Goal: Communication & Community: Share content

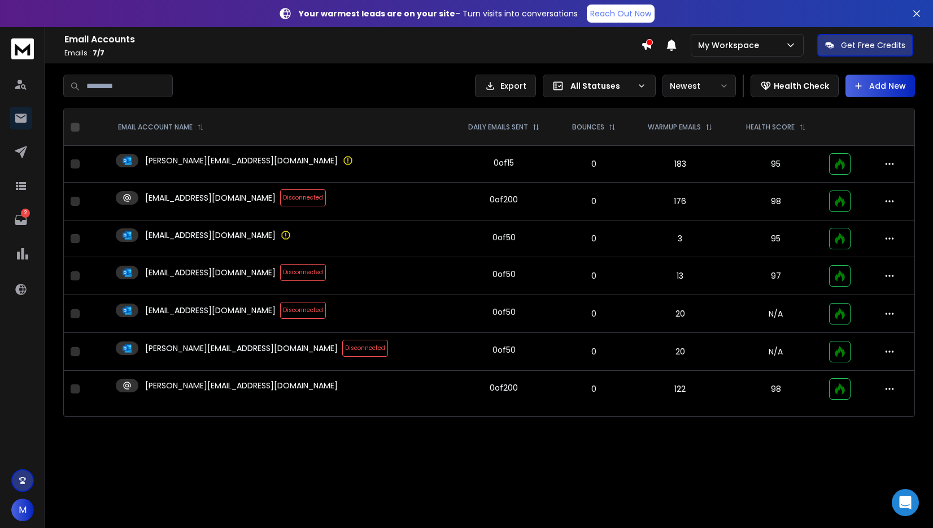
click at [835, 388] on icon at bounding box center [840, 388] width 10 height 11
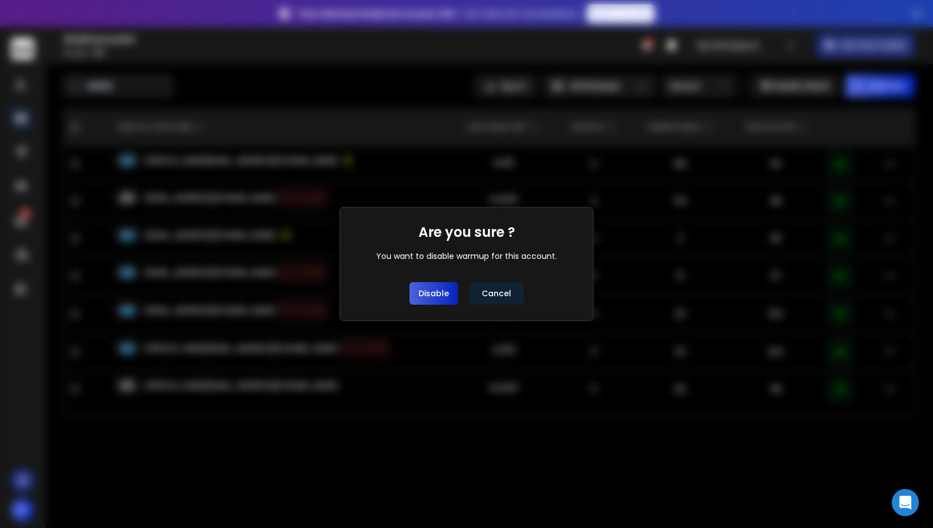
click at [508, 286] on button "Cancel" at bounding box center [496, 293] width 54 height 23
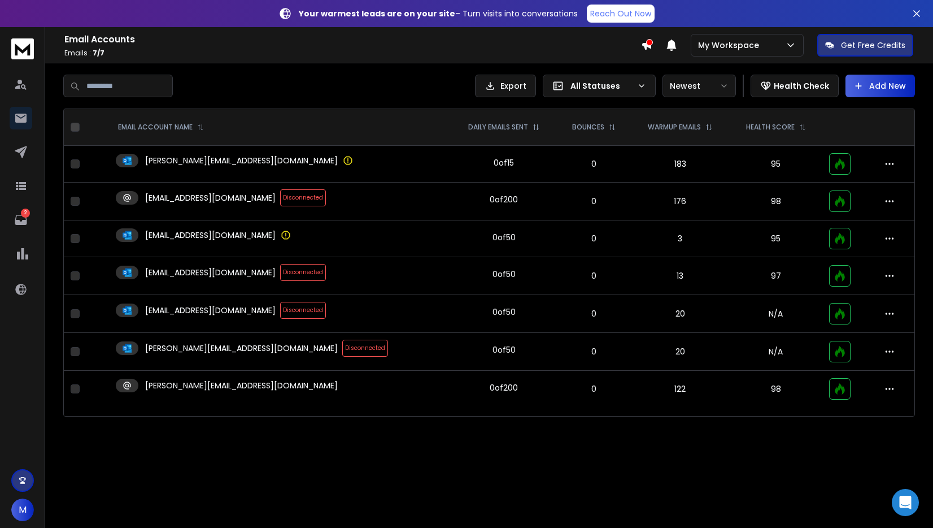
click at [199, 382] on p "[PERSON_NAME][EMAIL_ADDRESS][DOMAIN_NAME]" at bounding box center [241, 385] width 193 height 11
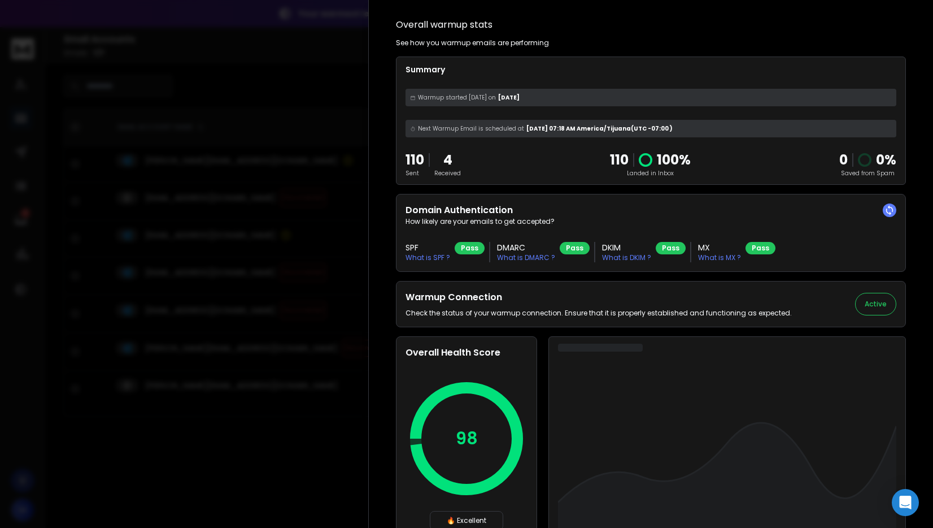
scroll to position [75, 0]
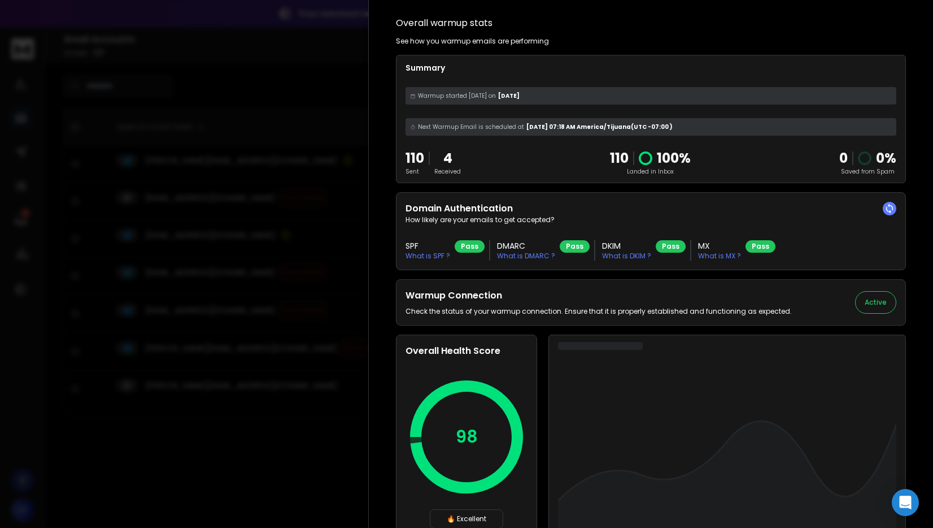
click at [273, 438] on div at bounding box center [466, 264] width 933 height 528
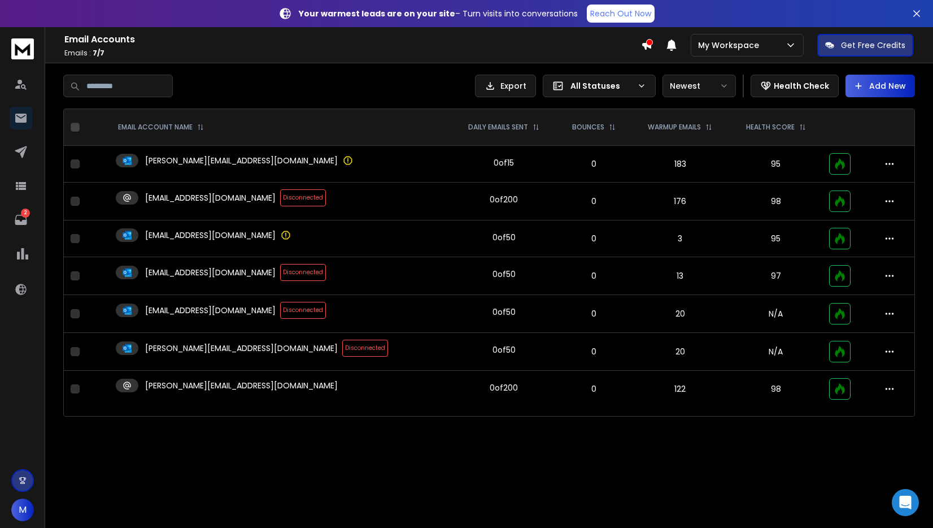
click at [212, 345] on p "[PERSON_NAME][EMAIL_ADDRESS][DOMAIN_NAME]" at bounding box center [241, 347] width 193 height 11
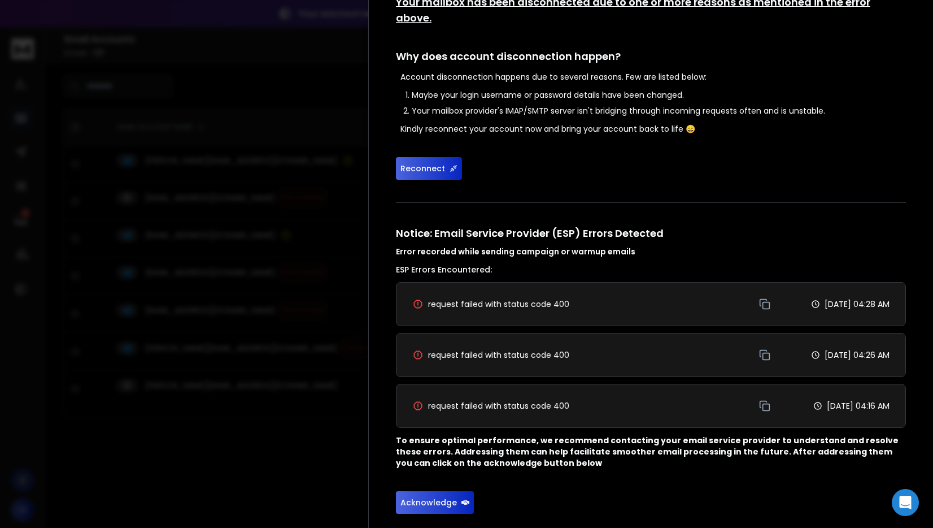
scroll to position [190, 0]
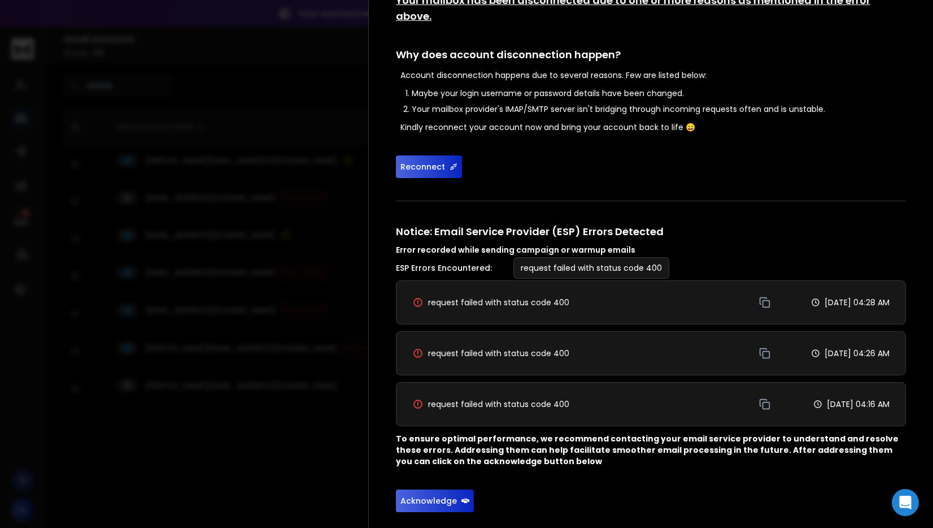
click at [533, 297] on span "request failed with status code 400" at bounding box center [498, 302] width 141 height 11
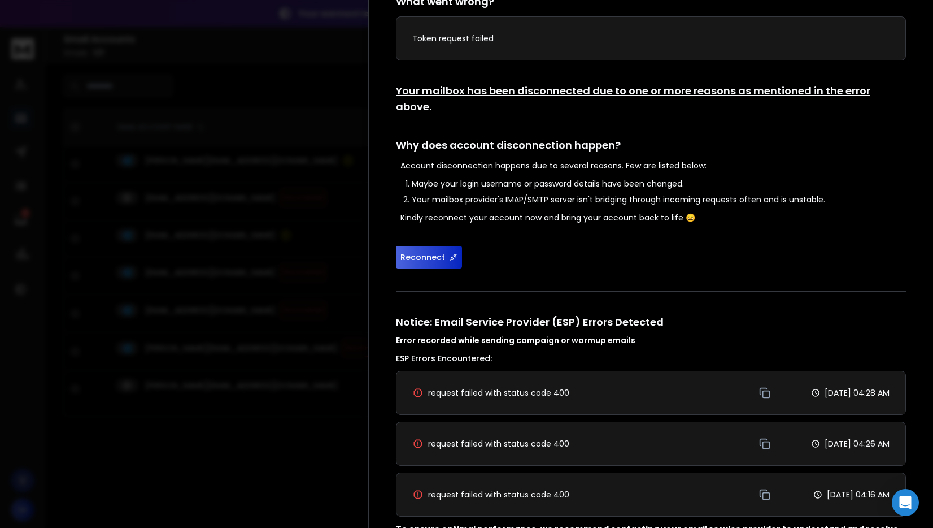
scroll to position [0, 0]
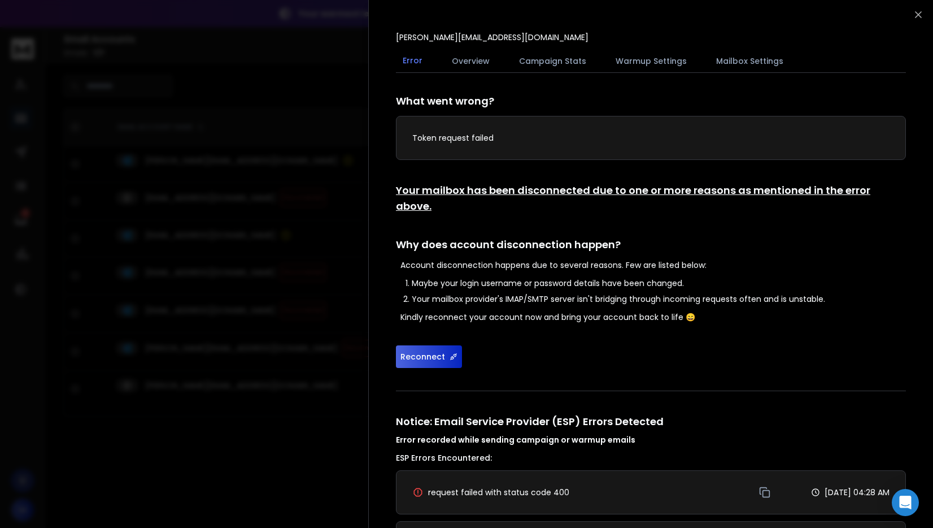
click at [554, 61] on button "Campaign Stats" at bounding box center [552, 61] width 81 height 25
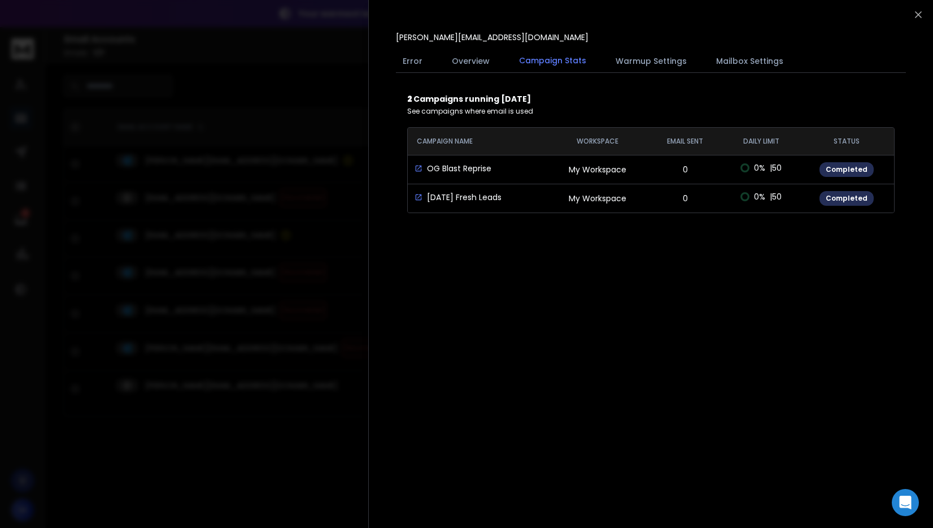
click at [408, 57] on button "Error" at bounding box center [412, 61] width 33 height 25
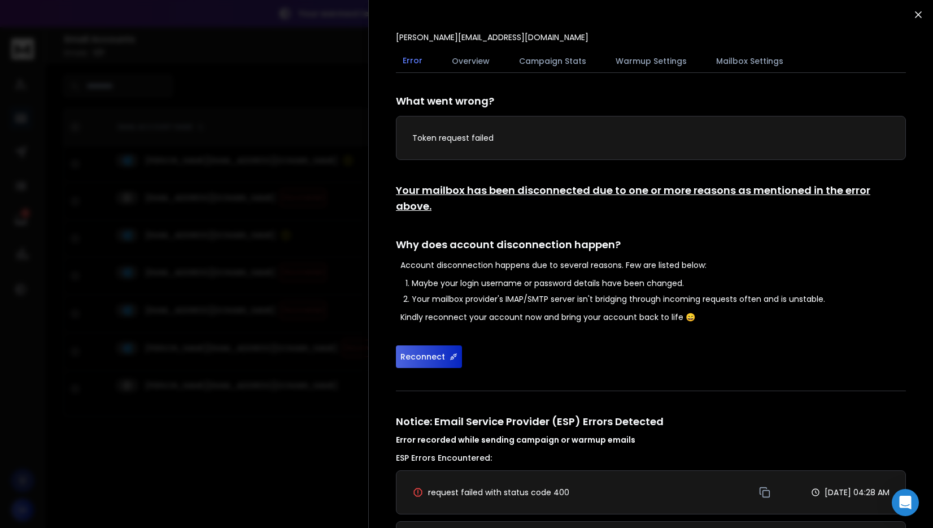
click at [915, 10] on icon "button" at bounding box center [918, 14] width 11 height 11
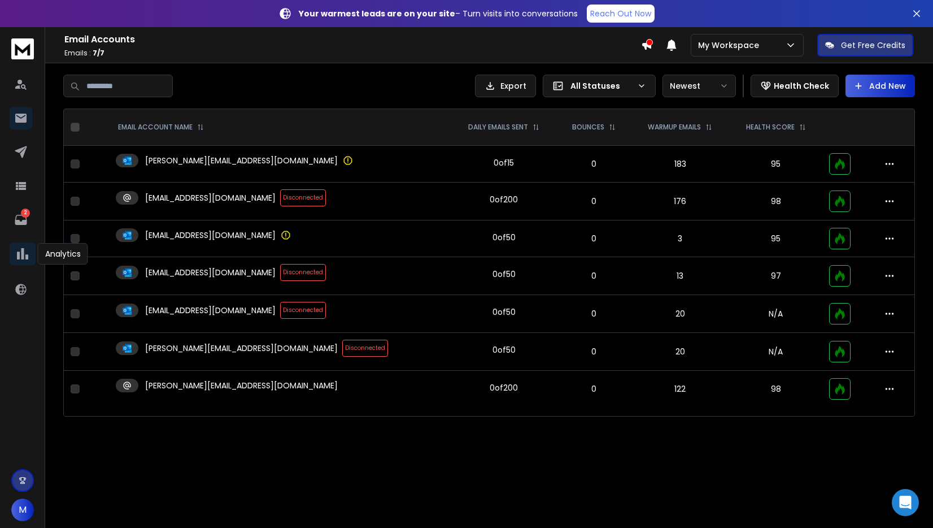
click at [20, 254] on icon at bounding box center [22, 253] width 17 height 17
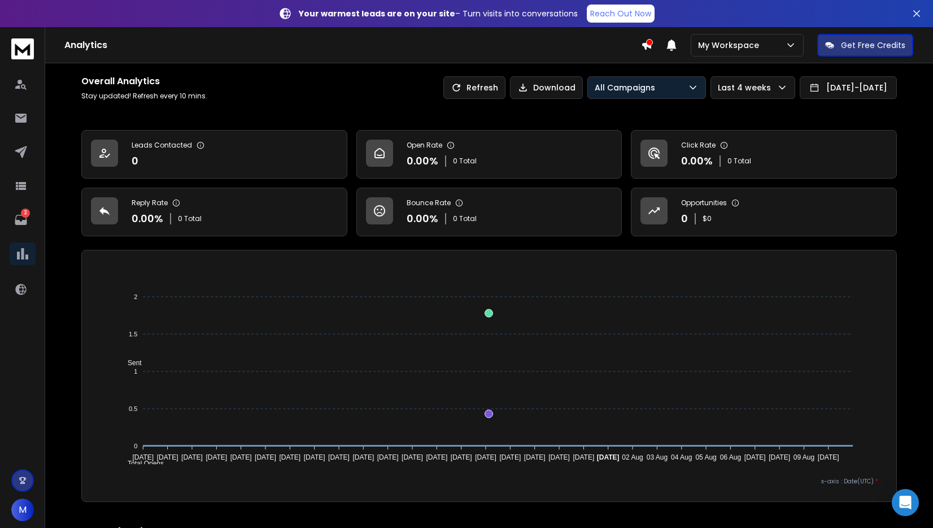
click at [687, 84] on icon at bounding box center [692, 87] width 11 height 11
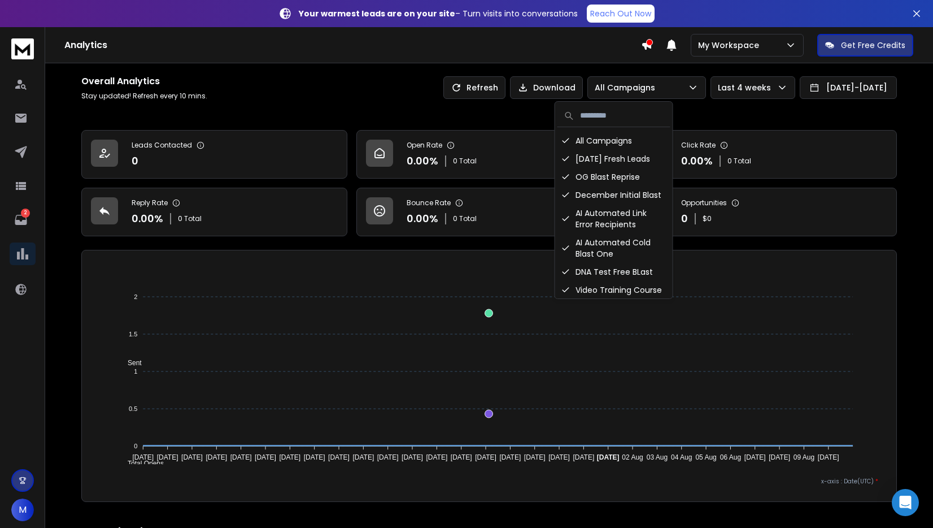
click at [297, 90] on div "Overall Analytics Stay updated! Refresh every 10 mins. Refresh Download All Cam…" at bounding box center [489, 88] width 816 height 26
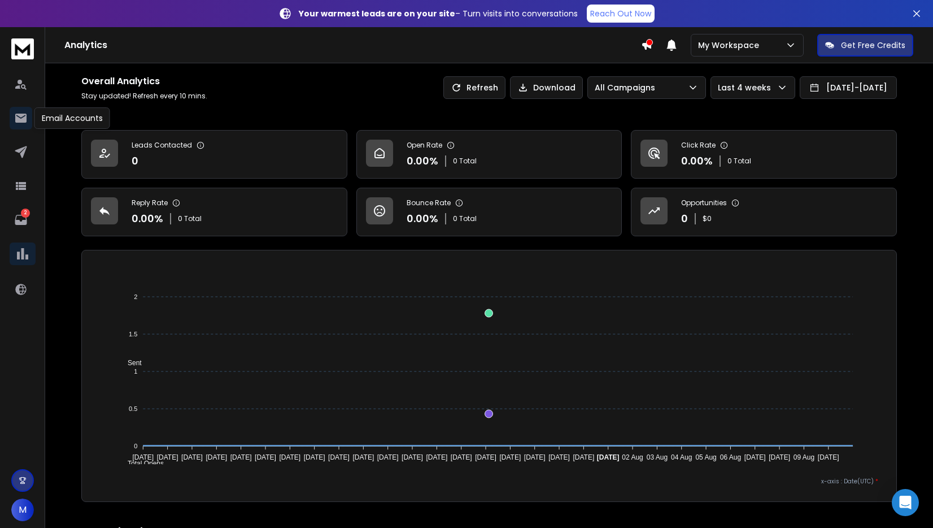
click at [18, 119] on icon at bounding box center [20, 118] width 11 height 9
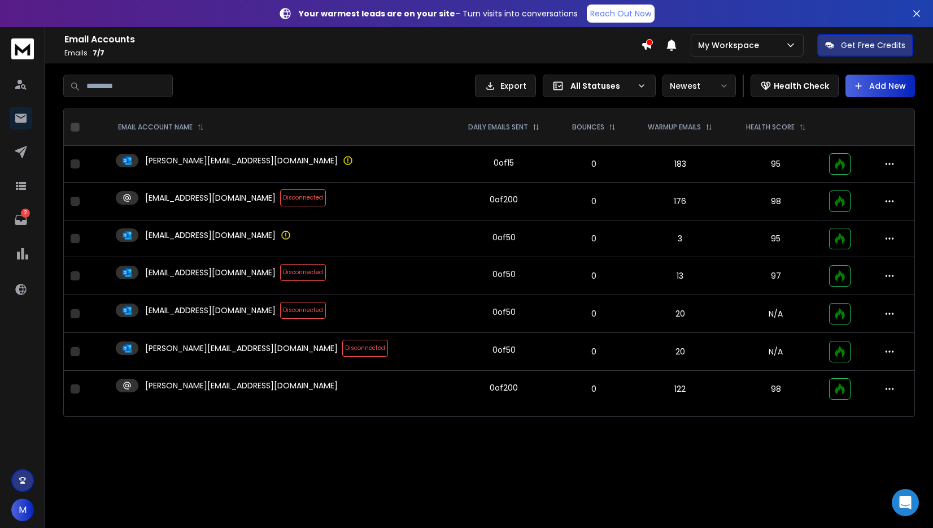
click at [155, 343] on p "[PERSON_NAME][EMAIL_ADDRESS][DOMAIN_NAME]" at bounding box center [241, 347] width 193 height 11
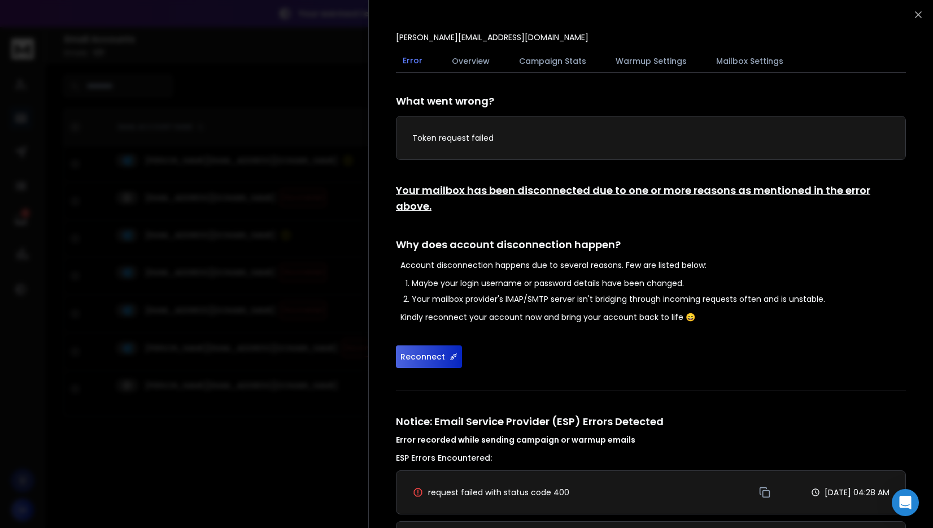
click at [471, 64] on button "Overview" at bounding box center [470, 61] width 51 height 25
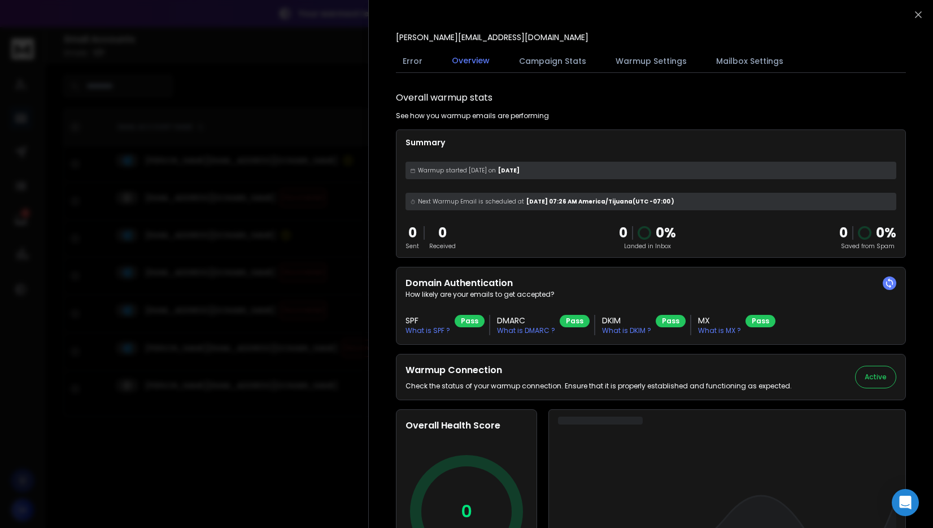
click at [286, 458] on div at bounding box center [466, 264] width 933 height 528
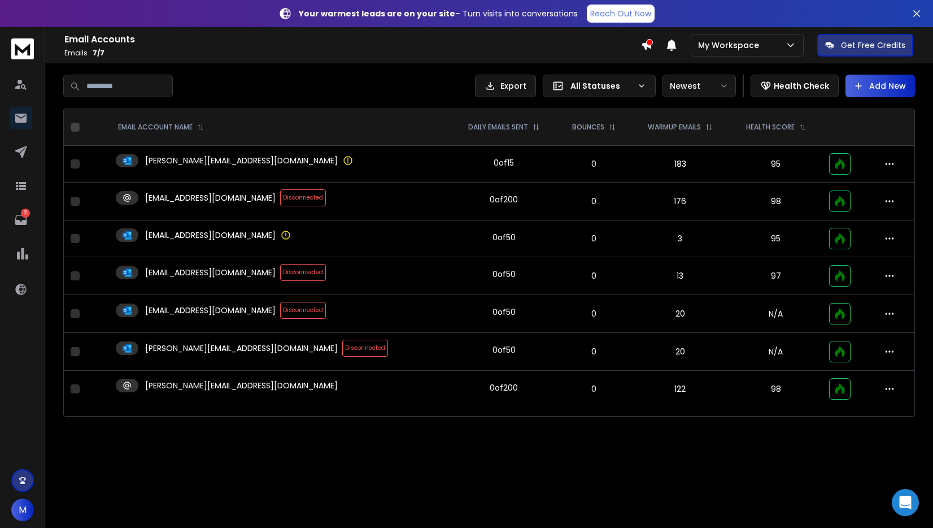
click at [199, 306] on p "[EMAIL_ADDRESS][DOMAIN_NAME]" at bounding box center [210, 309] width 130 height 11
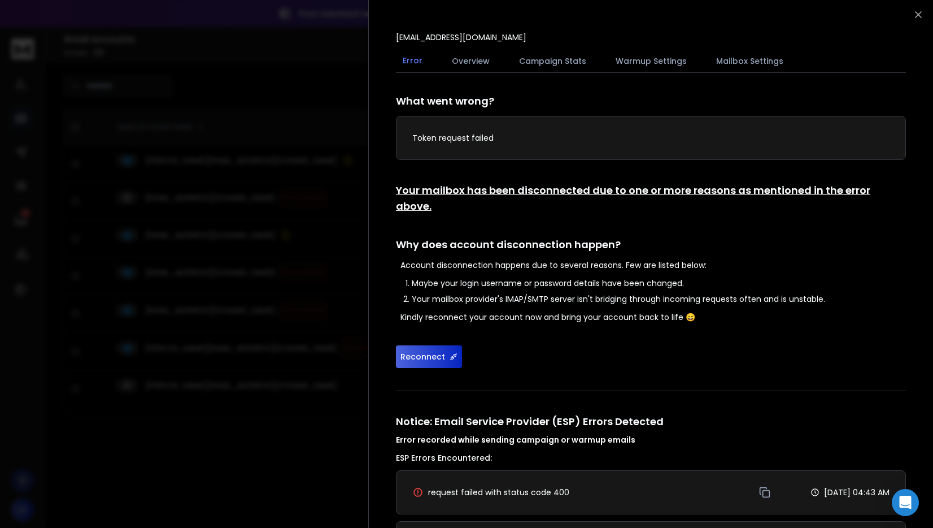
click at [95, 233] on div at bounding box center [466, 264] width 933 height 528
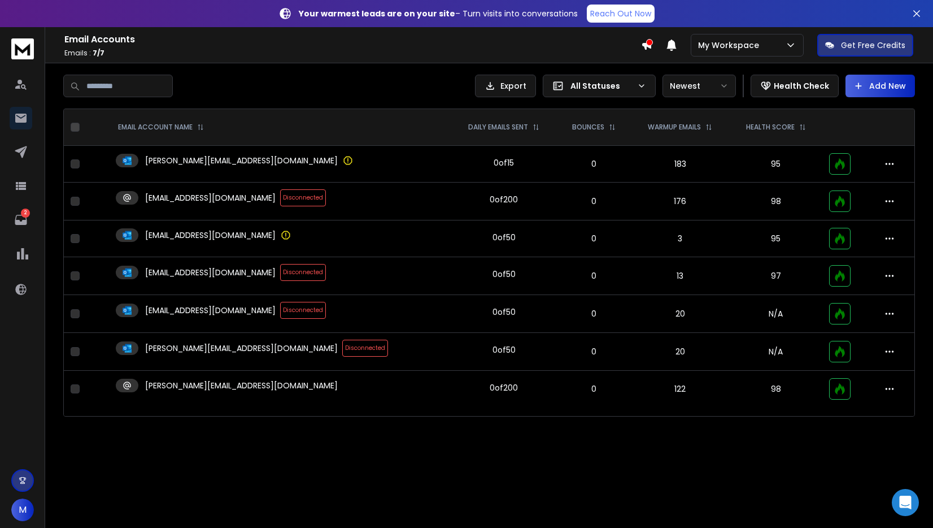
click at [184, 190] on div "[EMAIL_ADDRESS][DOMAIN_NAME] Disconnected" at bounding box center [280, 197] width 328 height 17
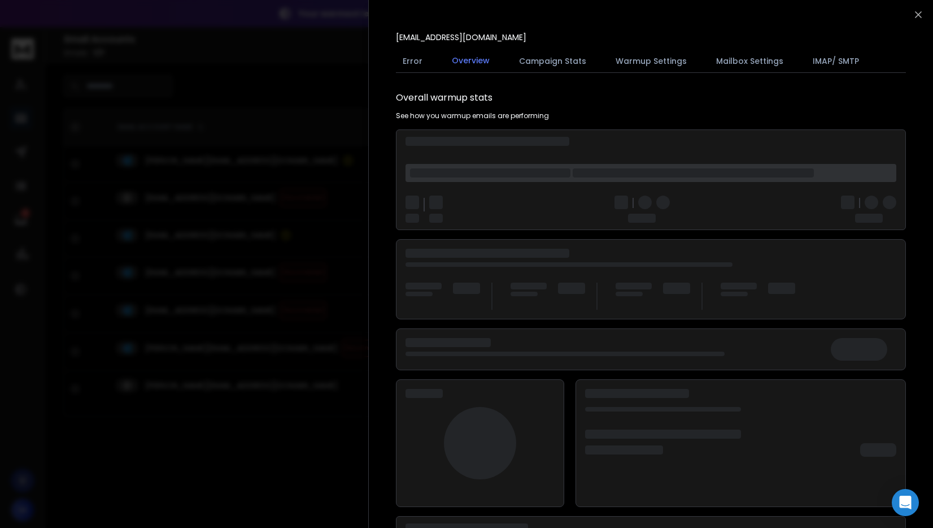
click at [275, 420] on div at bounding box center [466, 264] width 933 height 528
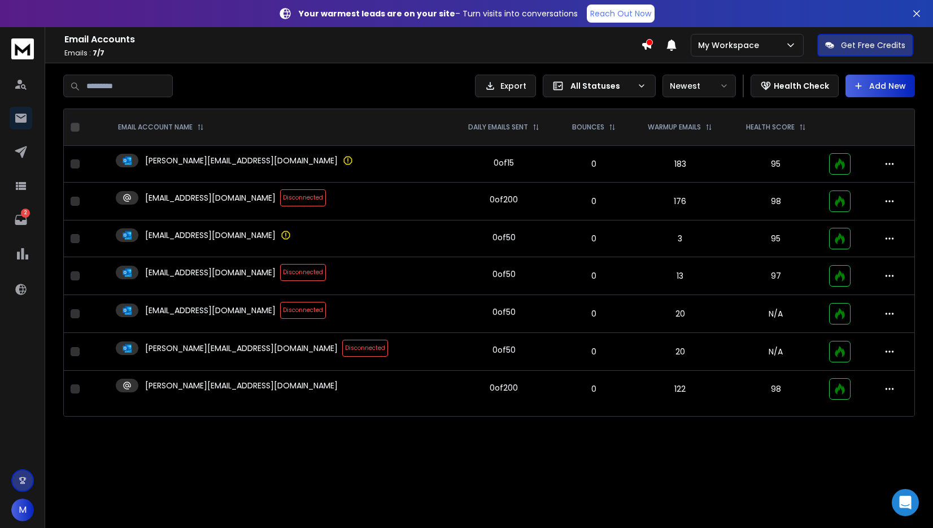
click at [208, 267] on p "[EMAIL_ADDRESS][DOMAIN_NAME]" at bounding box center [210, 272] width 130 height 11
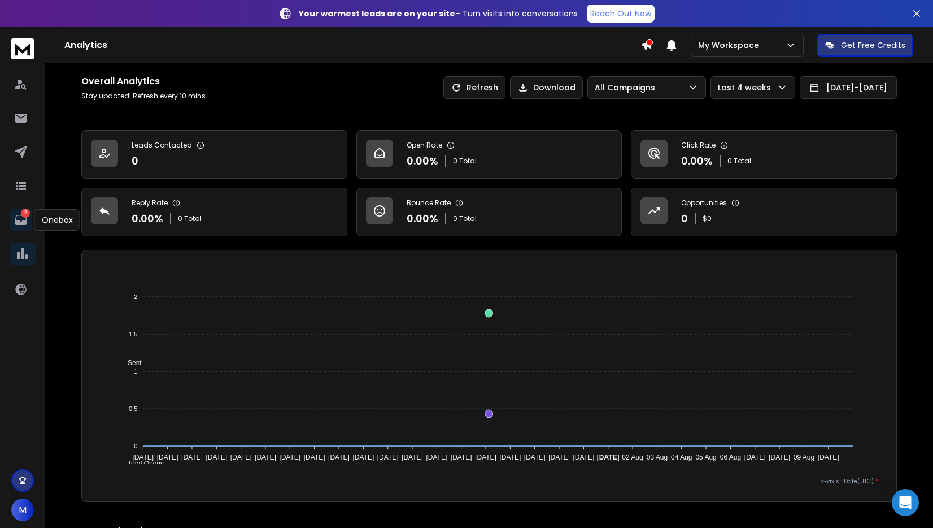
click at [22, 219] on icon at bounding box center [21, 220] width 14 height 14
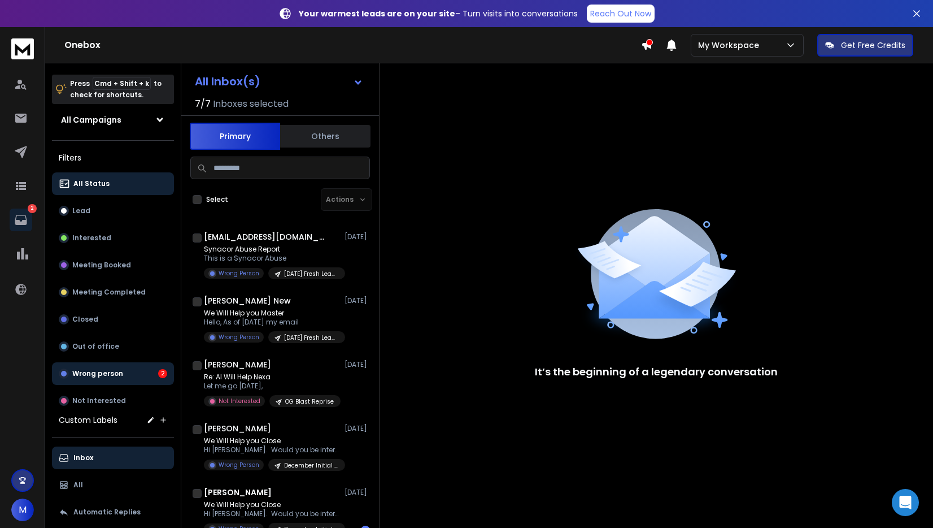
click at [90, 377] on p "Wrong person" at bounding box center [97, 373] width 51 height 9
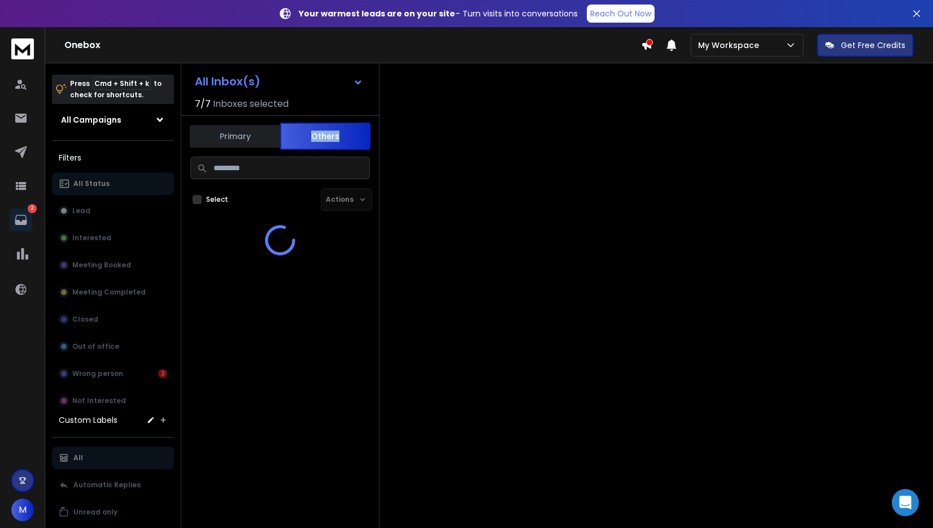
click at [303, 132] on button "Others" at bounding box center [325, 136] width 90 height 27
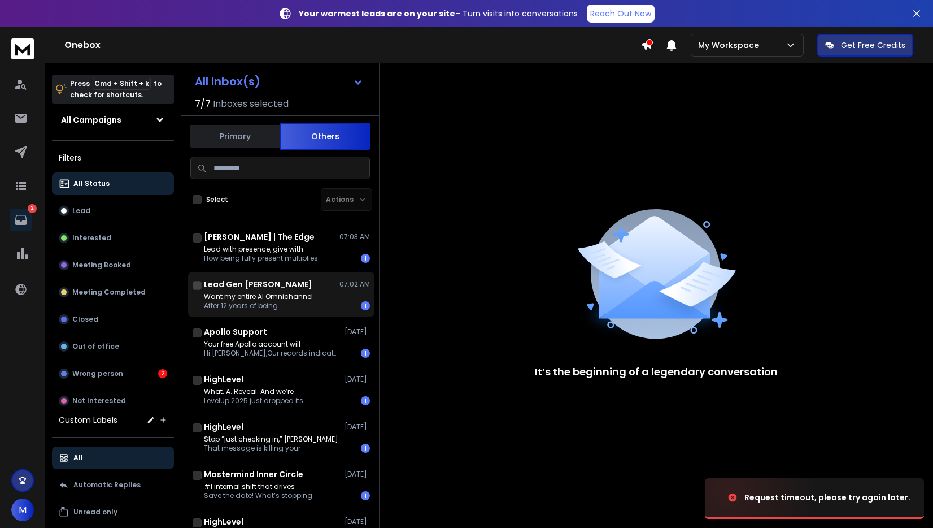
click at [246, 294] on p "Want my entire AI Omnichannel" at bounding box center [258, 296] width 109 height 9
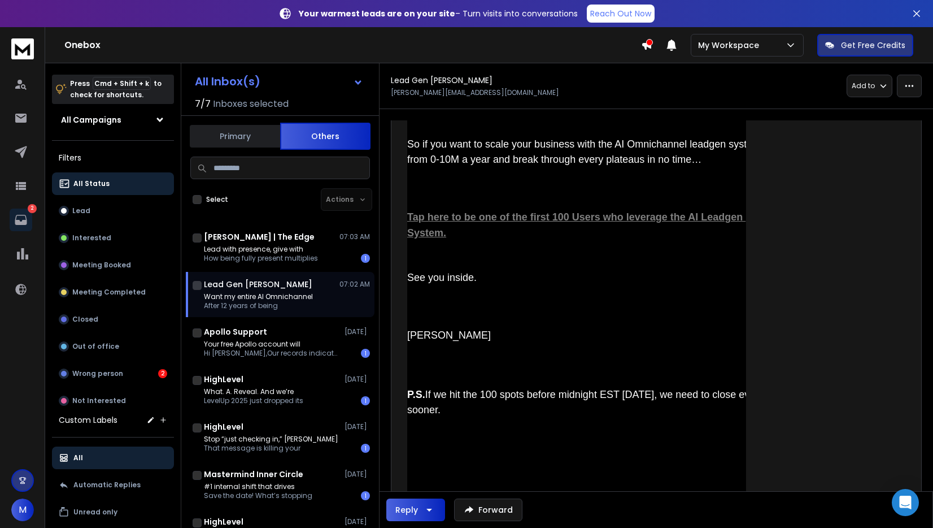
scroll to position [2, 0]
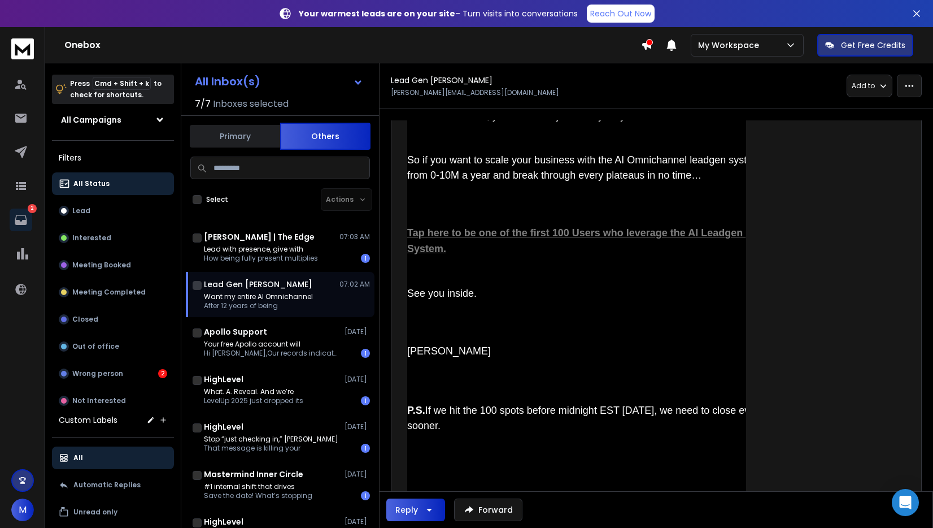
click at [510, 247] on u "Tap here to be one of the first 100 Users who leverage the AI Leadgen System." at bounding box center [576, 240] width 338 height 27
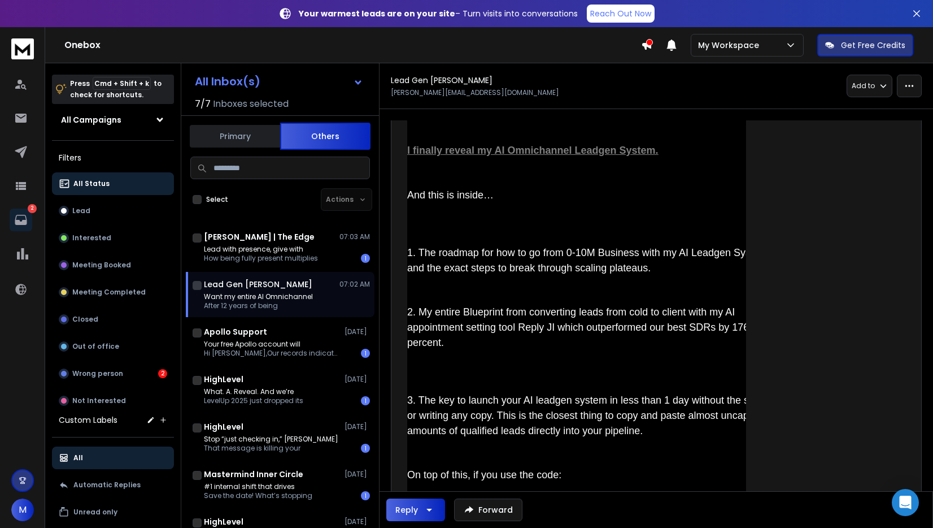
scroll to position [0, 0]
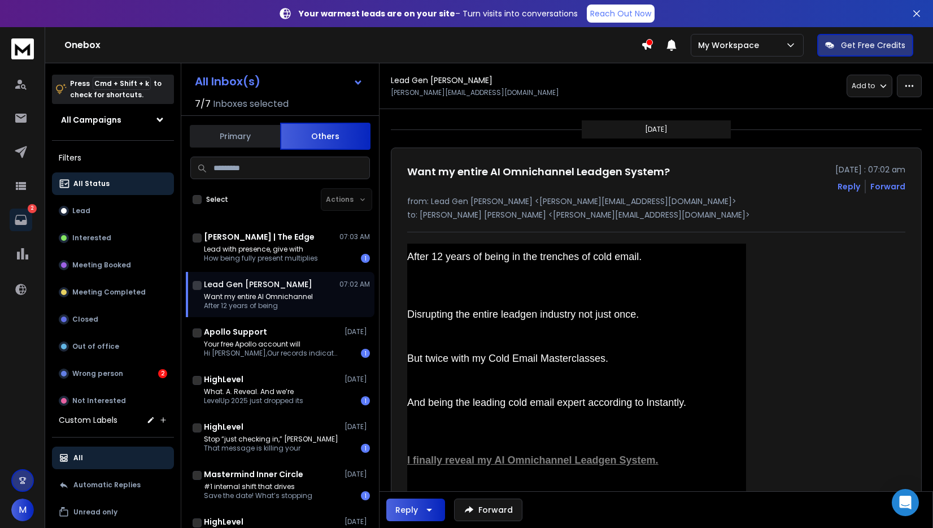
click at [892, 185] on div "Forward" at bounding box center [887, 186] width 35 height 11
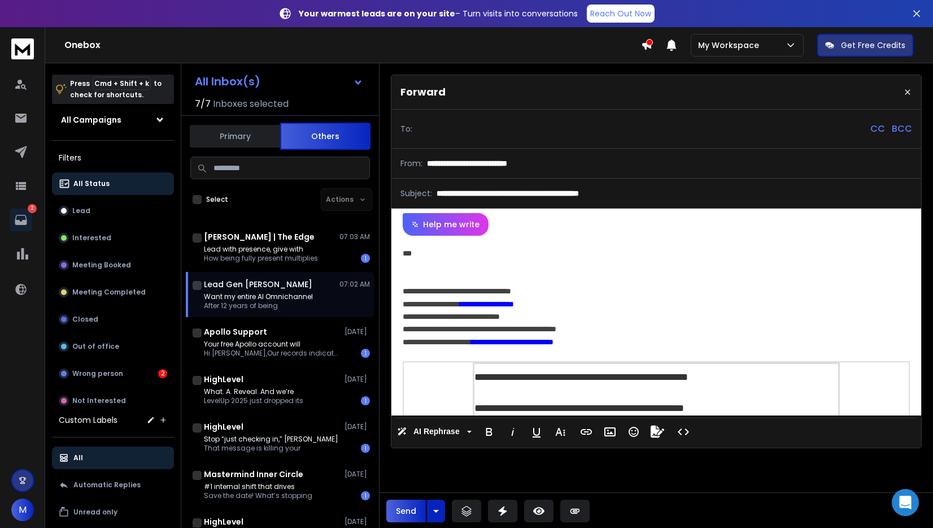
click at [448, 130] on input at bounding box center [456, 129] width 79 height 20
type input "**"
click at [445, 127] on icon at bounding box center [443, 128] width 9 height 9
click at [445, 127] on input at bounding box center [456, 129] width 79 height 20
type input "**********"
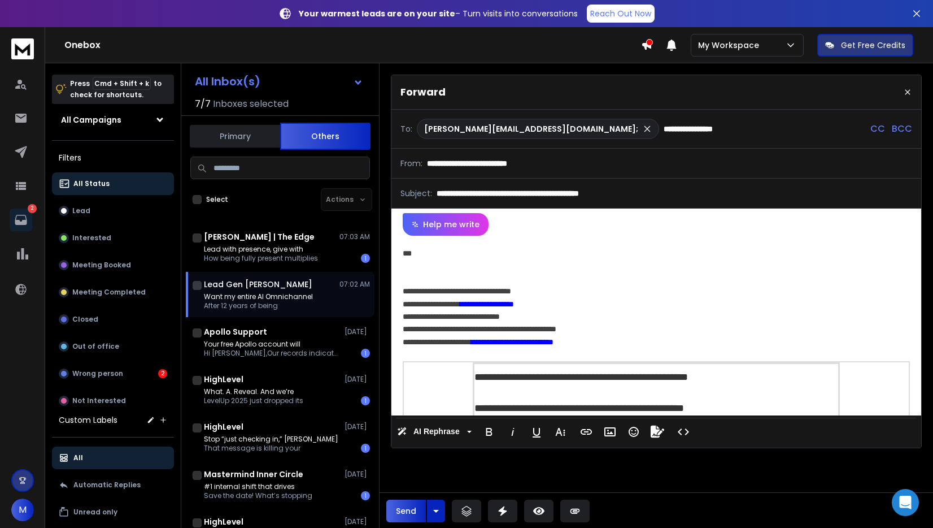
type input "**********"
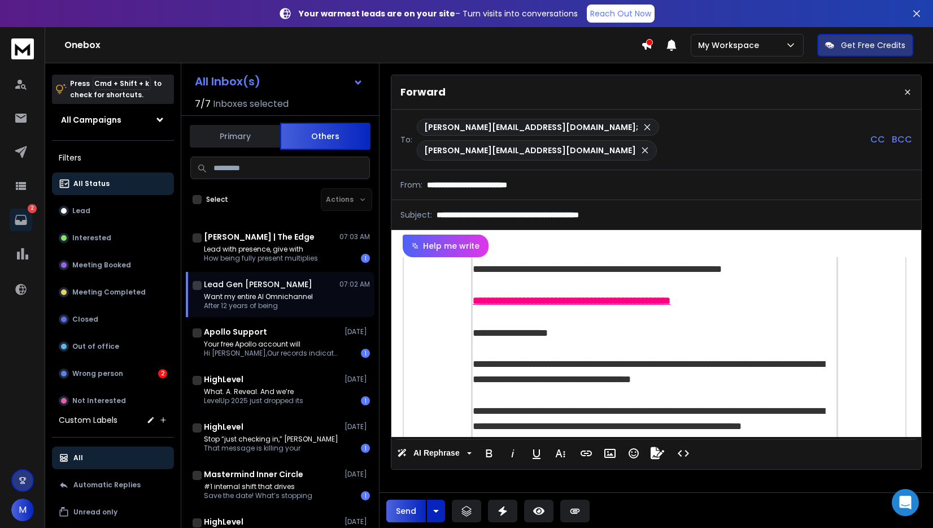
scroll to position [222, 0]
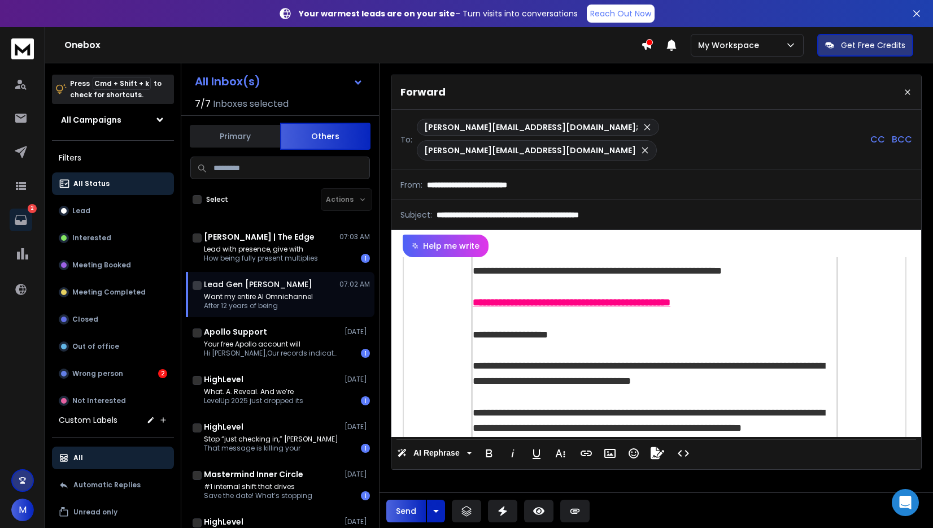
click at [604, 297] on u "**********" at bounding box center [572, 302] width 198 height 10
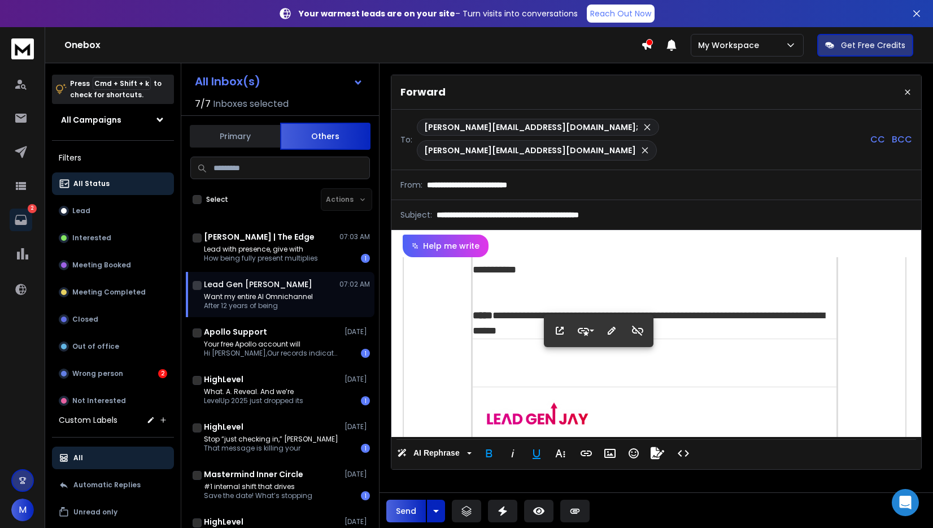
scroll to position [1011, 0]
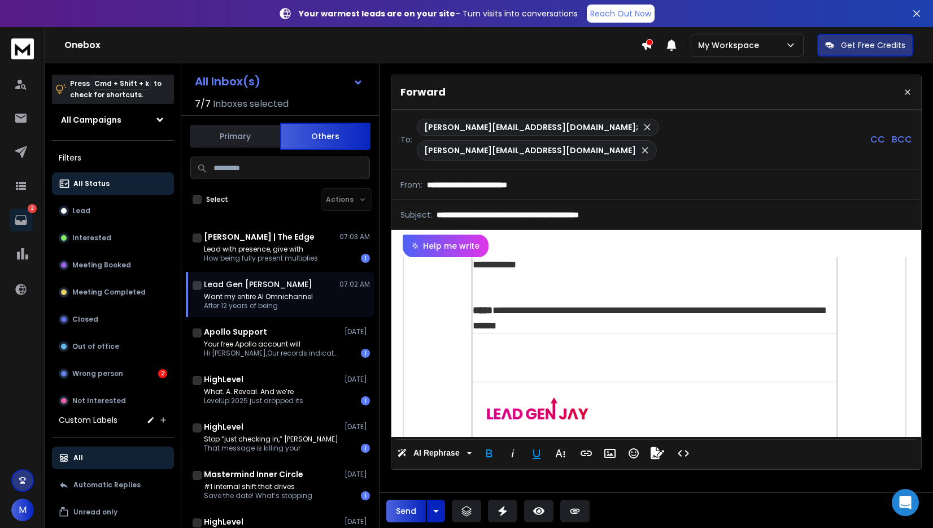
click at [695, 209] on input "**********" at bounding box center [675, 214] width 476 height 11
click at [658, 350] on p at bounding box center [655, 352] width 364 height 12
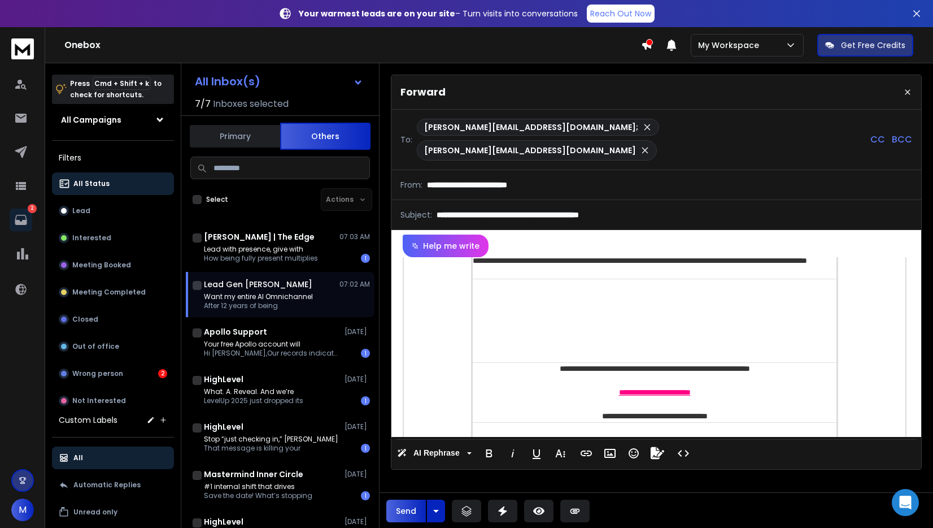
scroll to position [1260, 0]
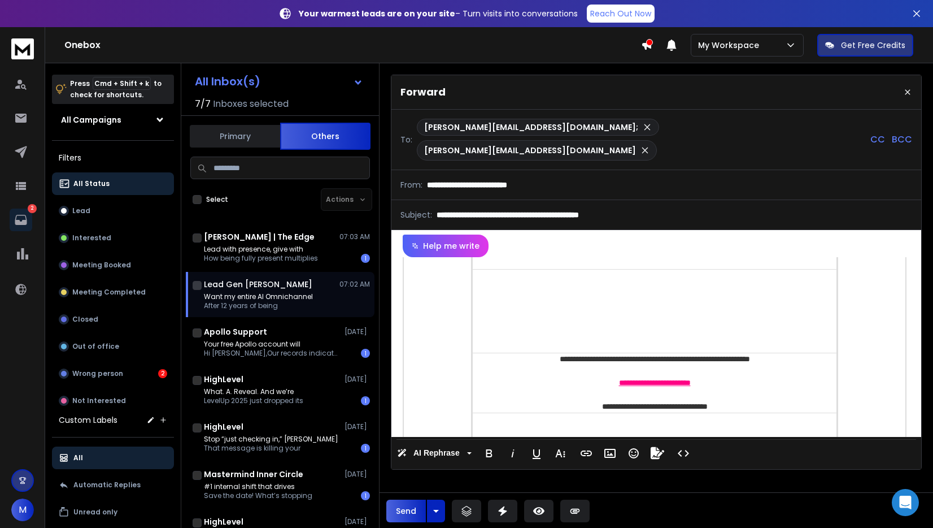
click at [407, 469] on div "**********" at bounding box center [656, 337] width 531 height 525
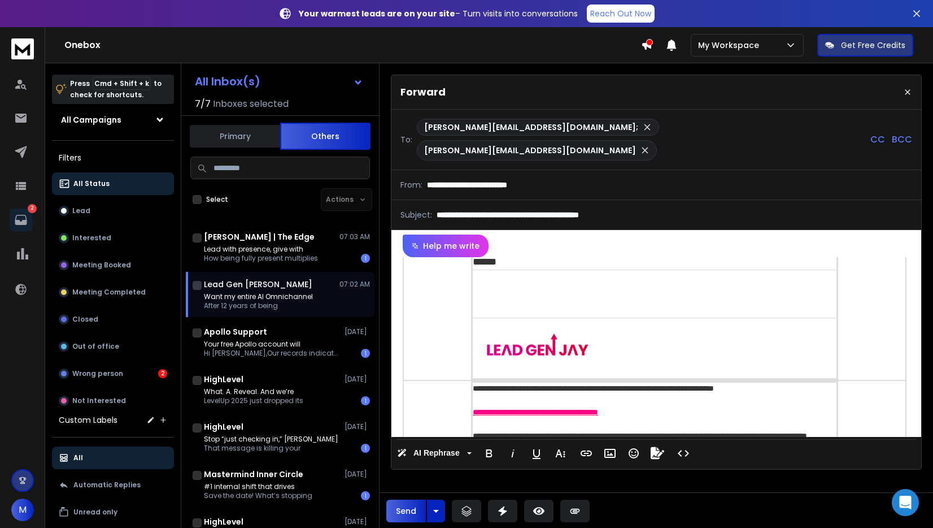
scroll to position [998, 0]
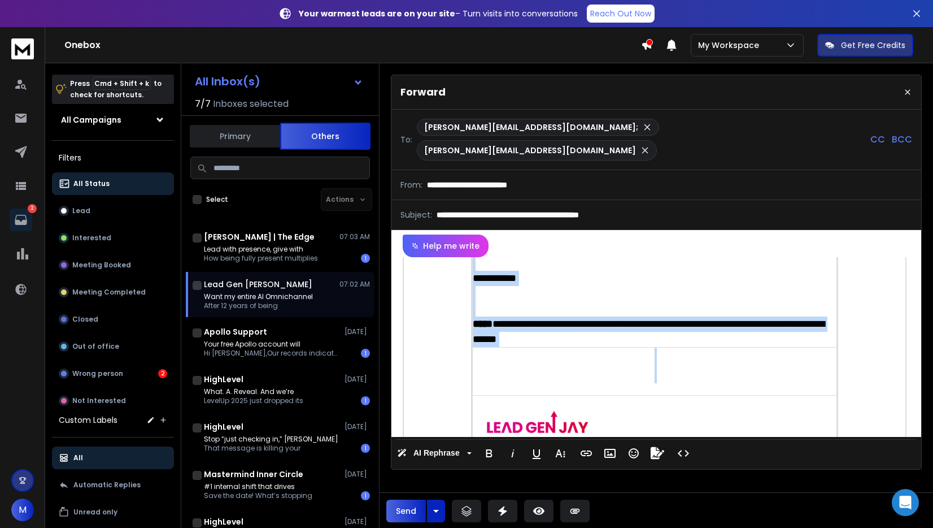
drag, startPoint x: 473, startPoint y: 319, endPoint x: 616, endPoint y: 368, distance: 150.6
copy tbody "**********"
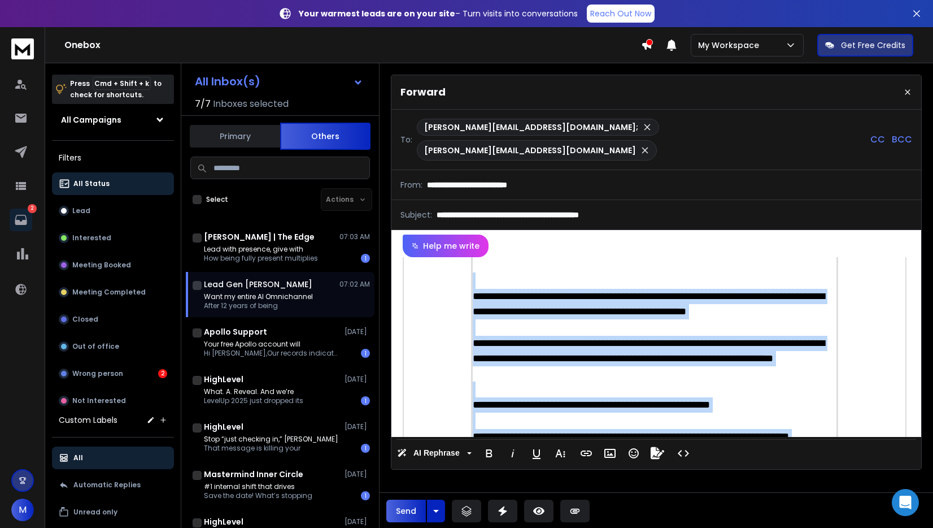
scroll to position [580, 0]
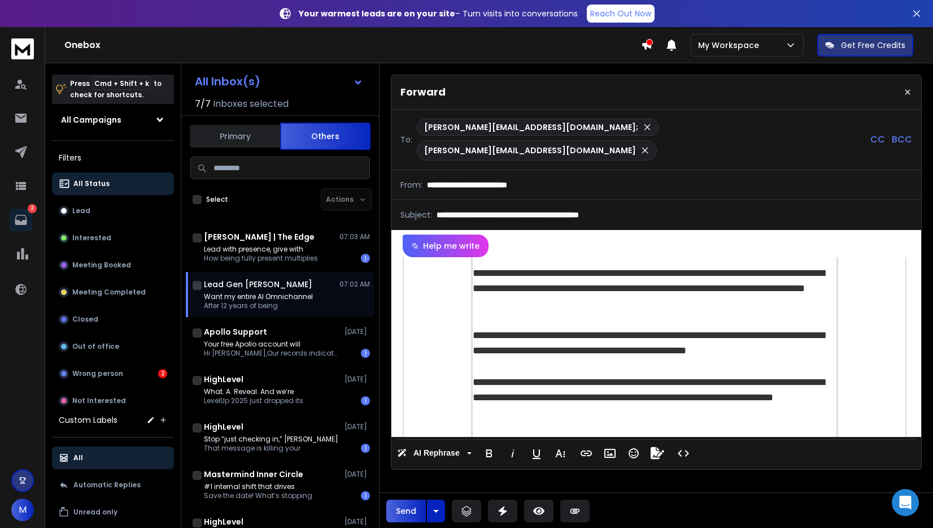
click at [907, 91] on icon at bounding box center [907, 92] width 9 height 9
